Goal: Task Accomplishment & Management: Use online tool/utility

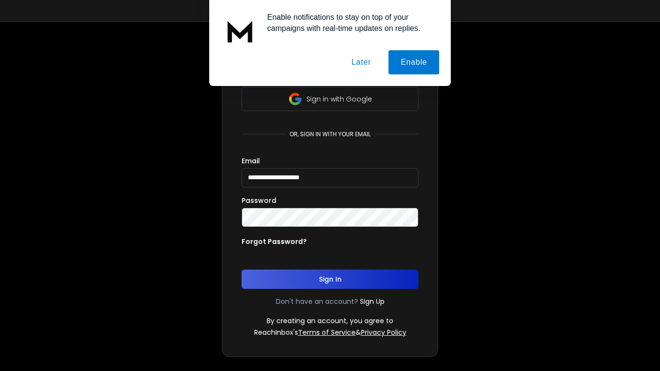
type input "**********"
click at [330, 279] on button "Sign In" at bounding box center [330, 279] width 177 height 19
